Goal: Task Accomplishment & Management: Manage account settings

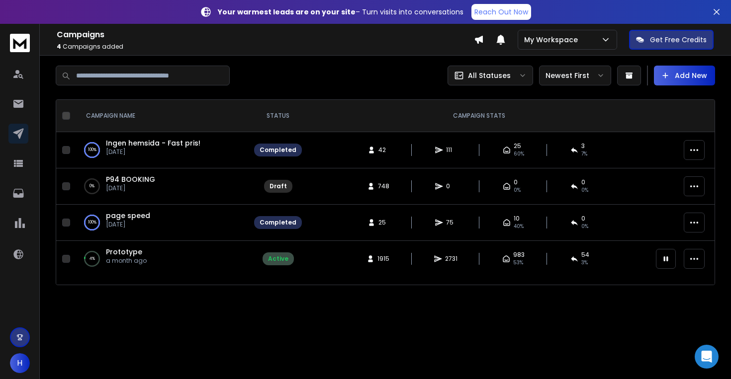
click at [192, 192] on div "0 % P94 BOOKING [DATE]" at bounding box center [161, 187] width 154 height 24
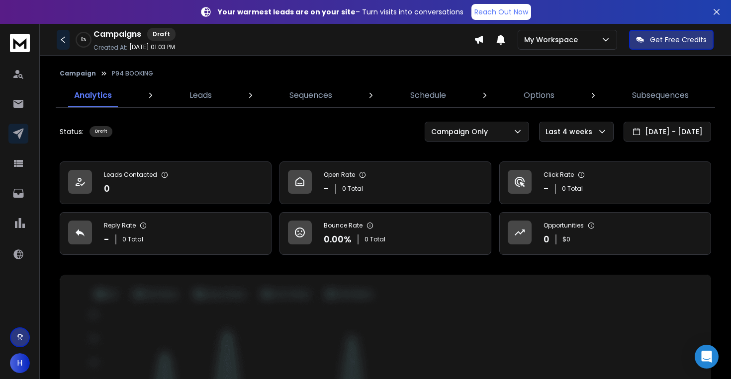
click at [62, 37] on icon at bounding box center [63, 39] width 9 height 9
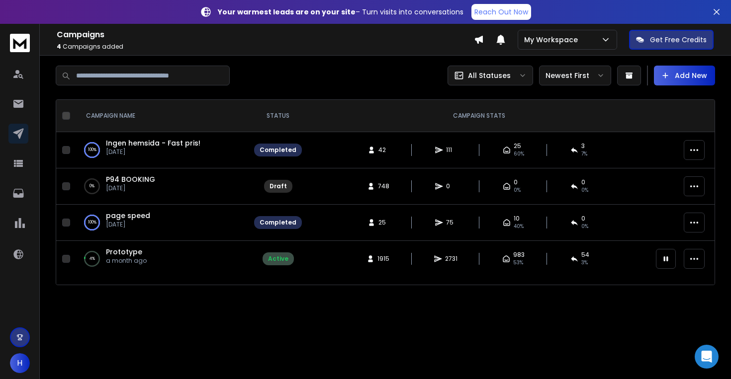
click at [162, 264] on div "4 % Prototype a month ago" at bounding box center [161, 259] width 154 height 24
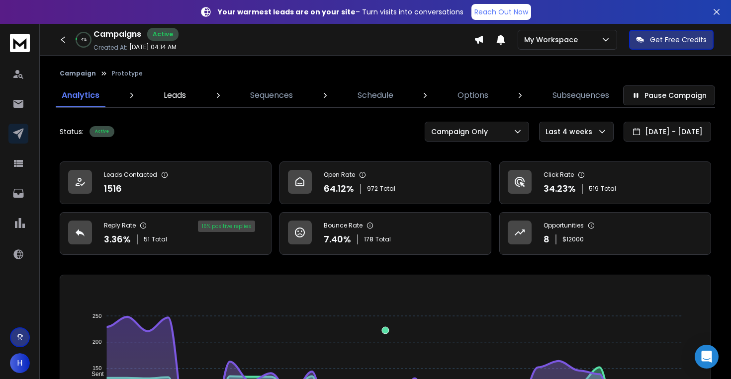
click at [166, 99] on p "Leads" at bounding box center [175, 96] width 22 height 12
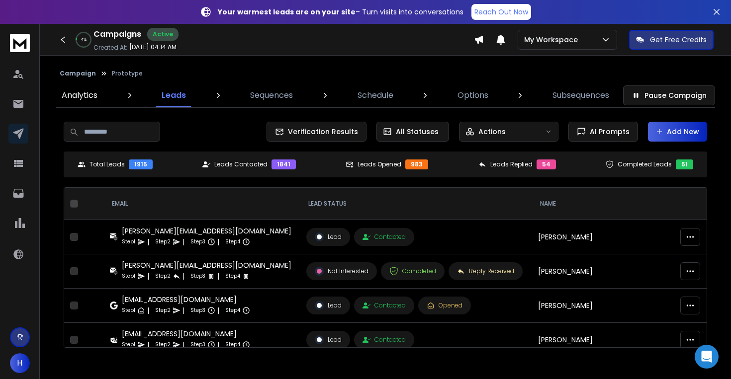
click at [82, 91] on p "Analytics" at bounding box center [80, 96] width 36 height 12
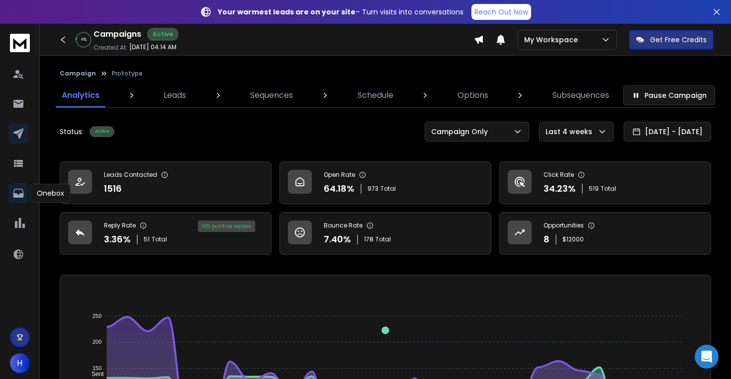
click at [19, 188] on icon at bounding box center [18, 194] width 12 height 12
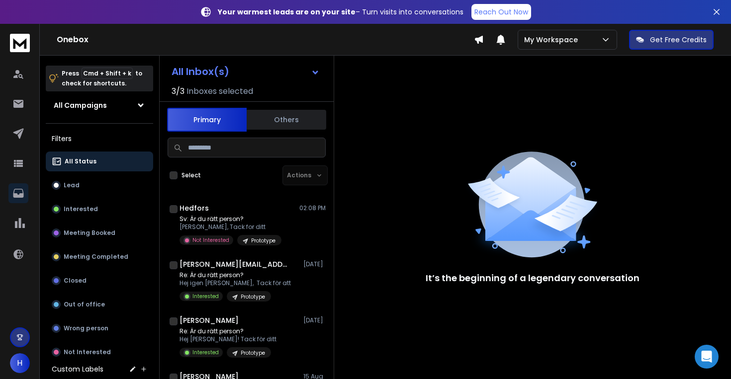
click at [90, 208] on p "Interested" at bounding box center [81, 209] width 34 height 8
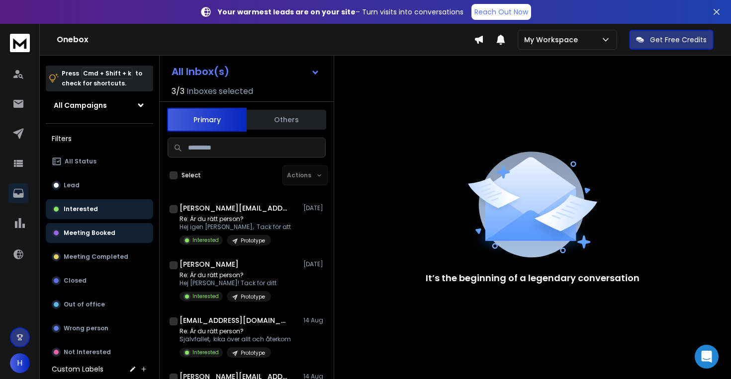
click at [116, 227] on button "Meeting Booked" at bounding box center [99, 233] width 107 height 20
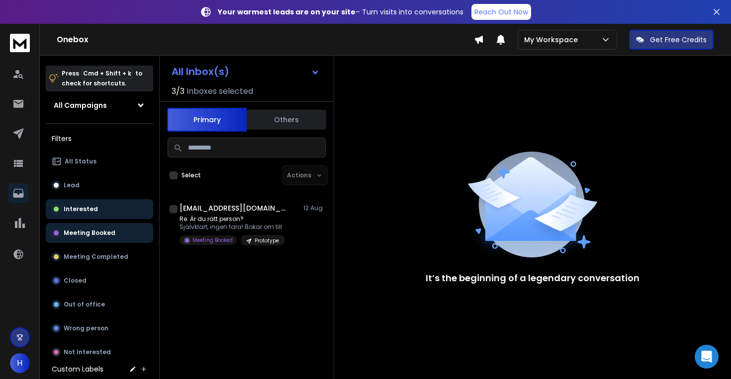
click at [109, 206] on button "Interested" at bounding box center [99, 209] width 107 height 20
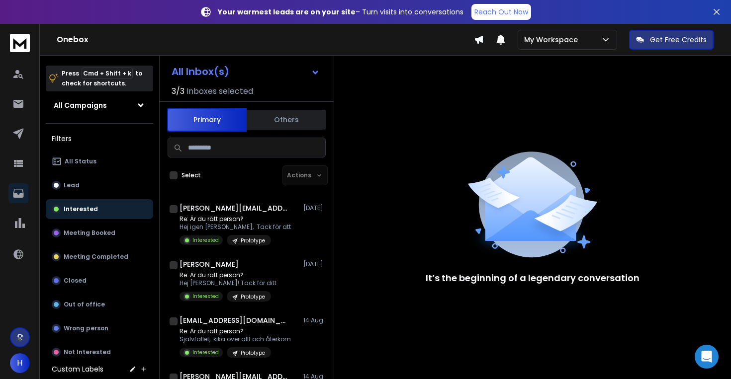
click at [107, 236] on p "Meeting Booked" at bounding box center [90, 233] width 52 height 8
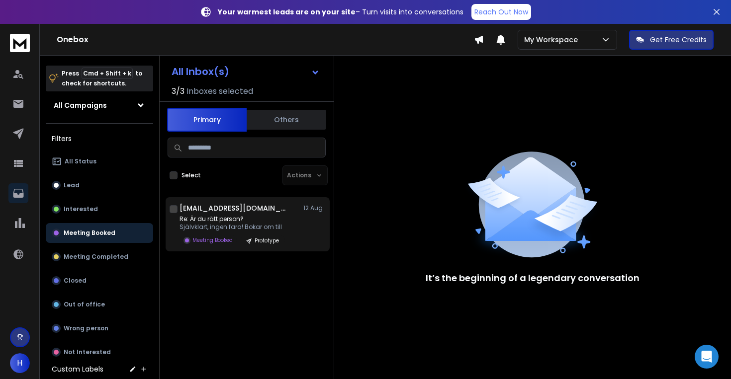
click at [219, 241] on p "Meeting Booked" at bounding box center [212, 240] width 40 height 7
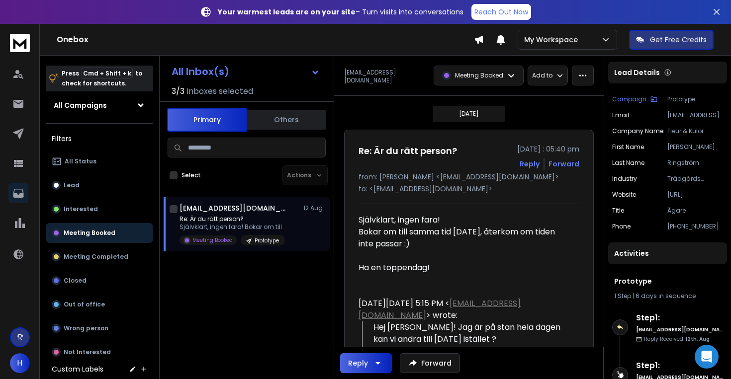
click at [489, 83] on div "Meeting Booked" at bounding box center [478, 75] width 89 height 19
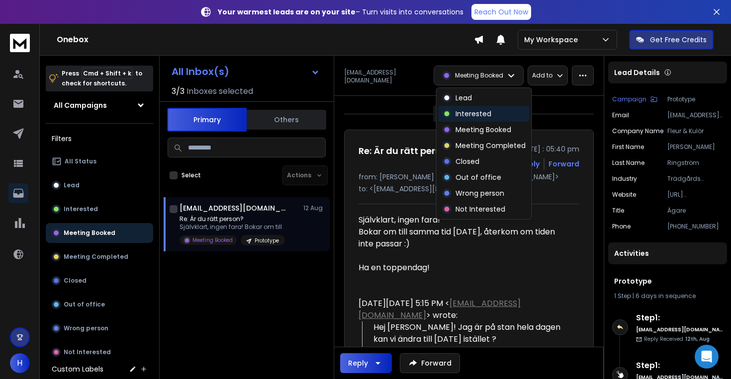
click at [486, 111] on p "Interested" at bounding box center [474, 114] width 36 height 10
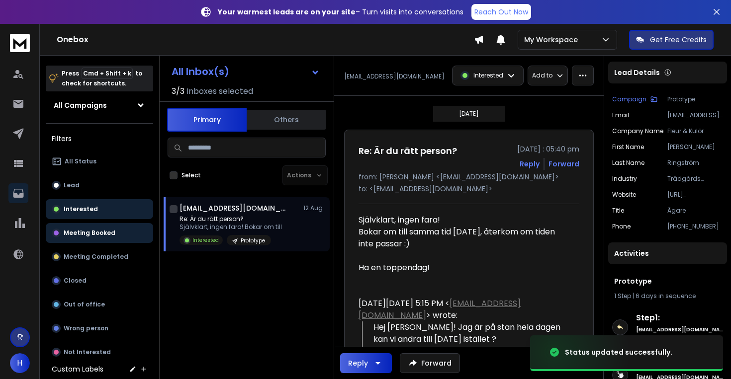
click at [87, 207] on p "Interested" at bounding box center [81, 209] width 34 height 8
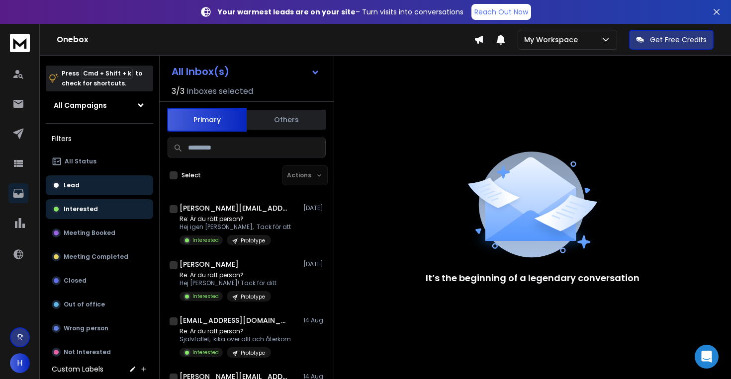
click at [86, 183] on button "Lead" at bounding box center [99, 186] width 107 height 20
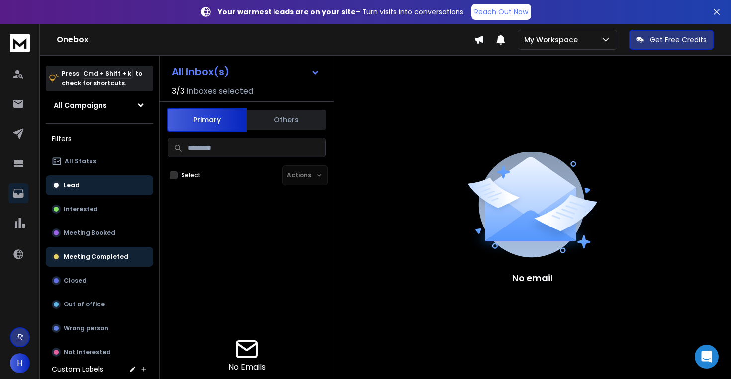
click at [99, 257] on p "Meeting Completed" at bounding box center [96, 257] width 65 height 8
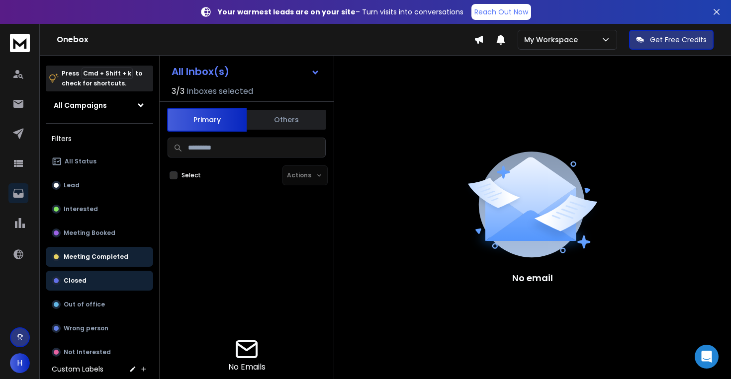
click at [87, 282] on button "Closed" at bounding box center [99, 281] width 107 height 20
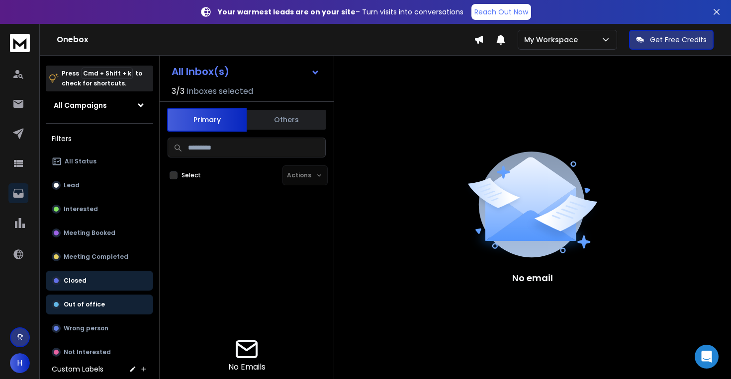
click at [88, 306] on p "Out of office" at bounding box center [84, 305] width 41 height 8
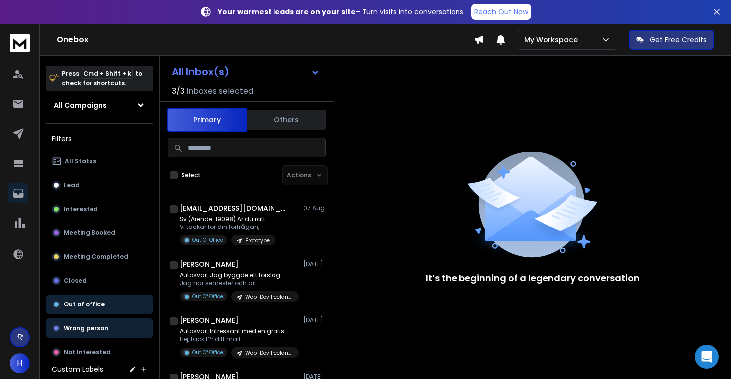
click at [91, 326] on p "Wrong person" at bounding box center [86, 329] width 45 height 8
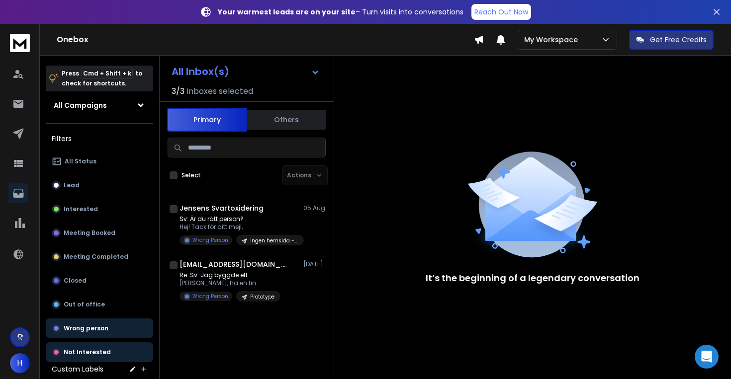
click at [90, 347] on button "Not Interested" at bounding box center [99, 353] width 107 height 20
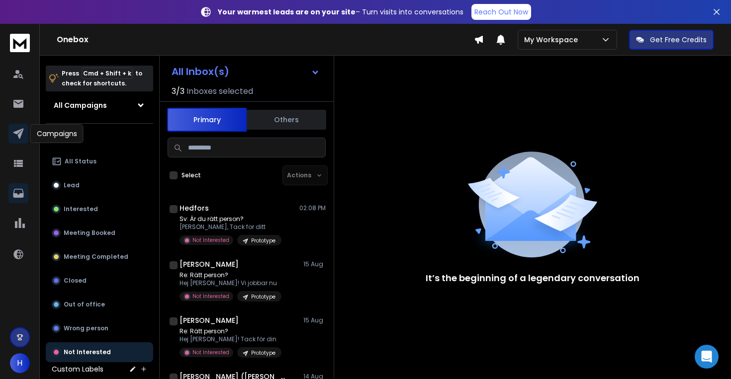
click at [20, 132] on icon at bounding box center [18, 134] width 12 height 12
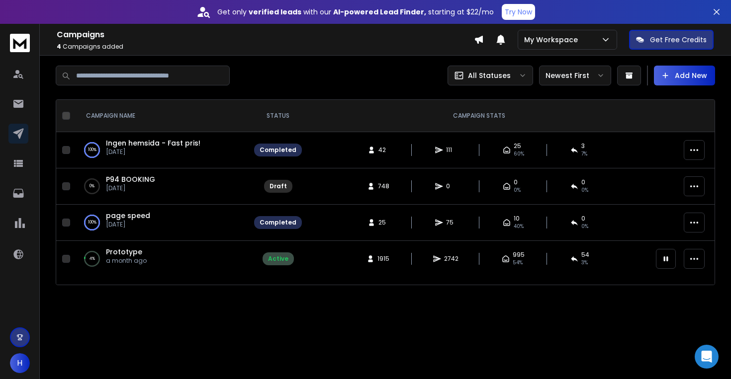
click at [19, 180] on div at bounding box center [19, 166] width 23 height 204
click at [21, 192] on icon at bounding box center [18, 194] width 12 height 12
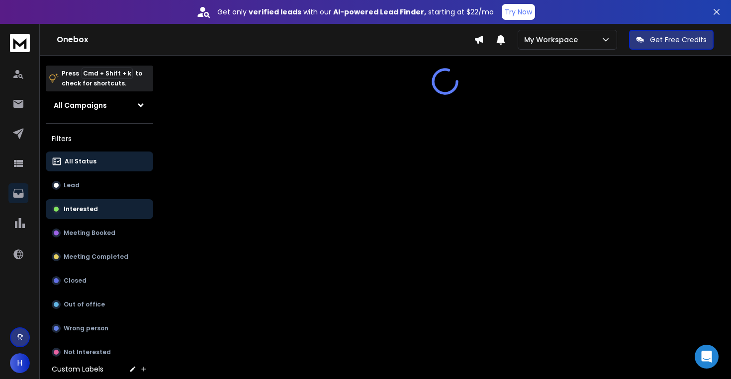
click at [101, 217] on button "Interested" at bounding box center [99, 209] width 107 height 20
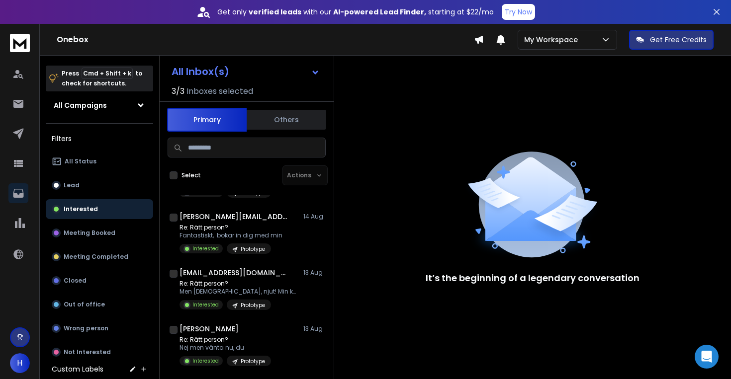
scroll to position [176, 0]
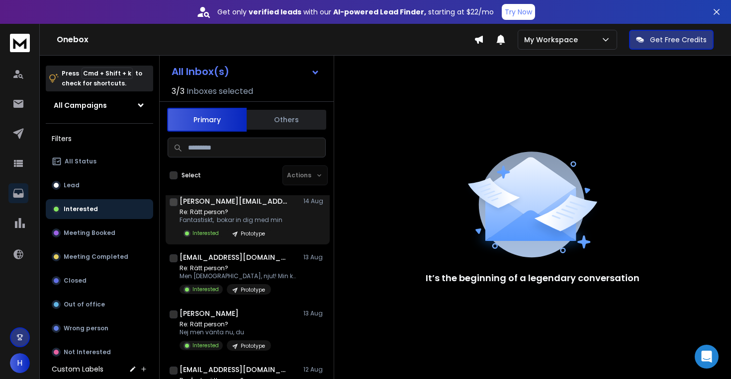
click at [261, 214] on p "Re: Rätt person?" at bounding box center [231, 212] width 103 height 8
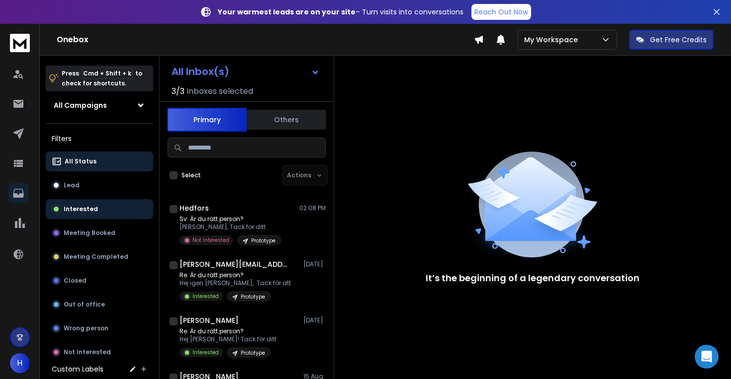
click at [85, 208] on p "Interested" at bounding box center [81, 209] width 34 height 8
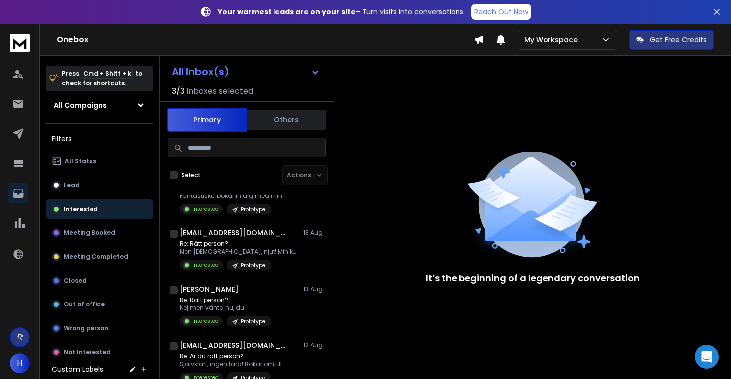
scroll to position [198, 0]
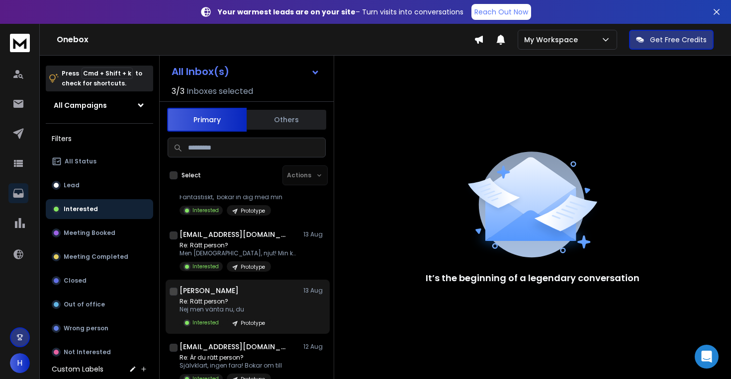
click at [252, 296] on div "Anton Berner 13 Aug Re: Rätt person? Nej men vänta nu, du Interested Prototype" at bounding box center [253, 307] width 146 height 42
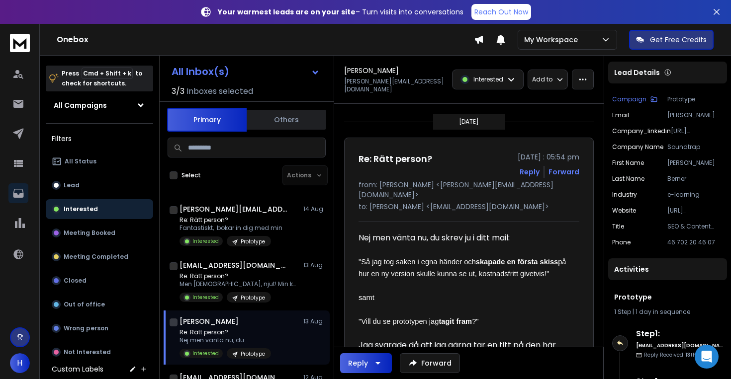
scroll to position [0, 0]
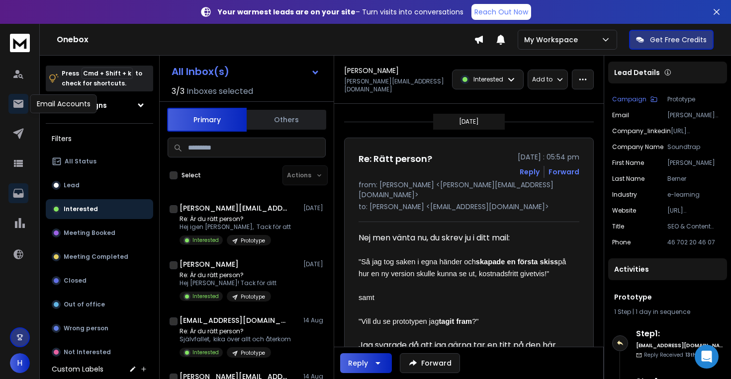
click at [24, 109] on link at bounding box center [18, 104] width 20 height 20
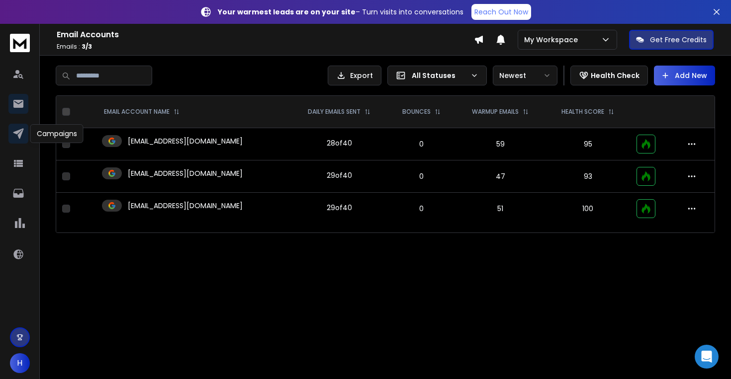
click at [21, 136] on icon at bounding box center [18, 134] width 12 height 12
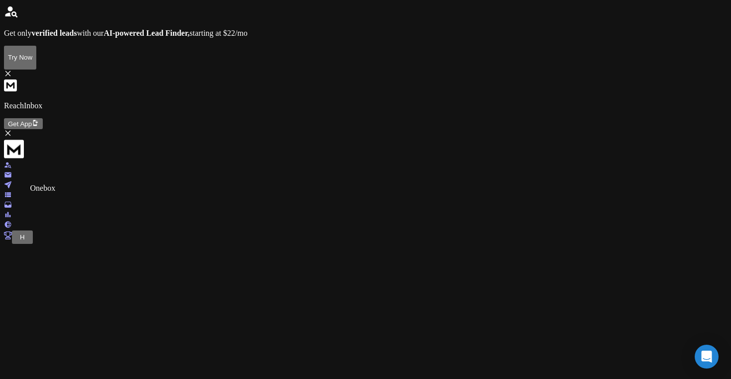
click at [11, 202] on icon at bounding box center [7, 205] width 7 height 6
click at [12, 202] on link at bounding box center [8, 206] width 8 height 8
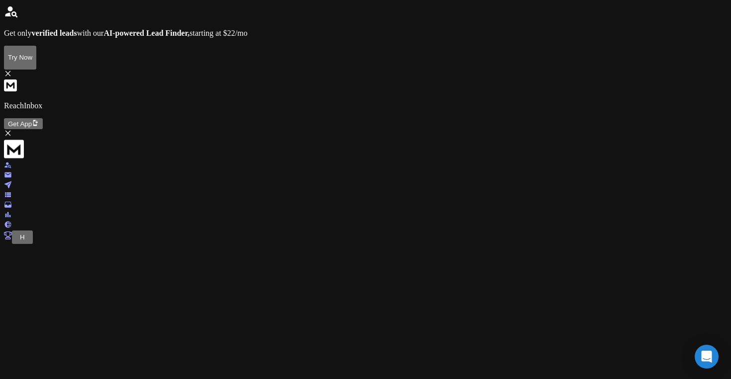
click at [12, 202] on link at bounding box center [8, 206] width 8 height 8
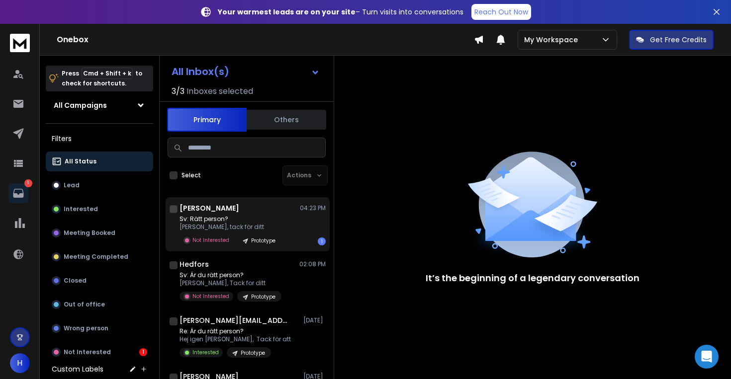
click at [271, 233] on div "Sv: Rätt person? Hej Hugo, tack för ditt Not Interested Prototype" at bounding box center [231, 230] width 102 height 30
